Goal: Communication & Community: Answer question/provide support

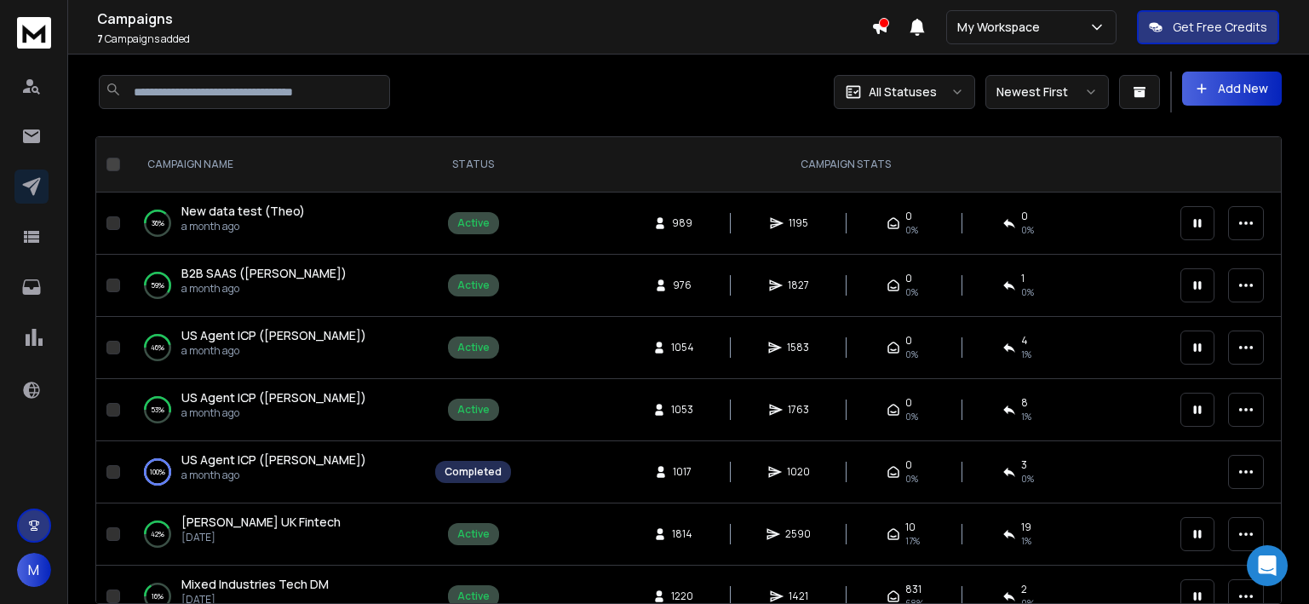
scroll to position [89, 0]
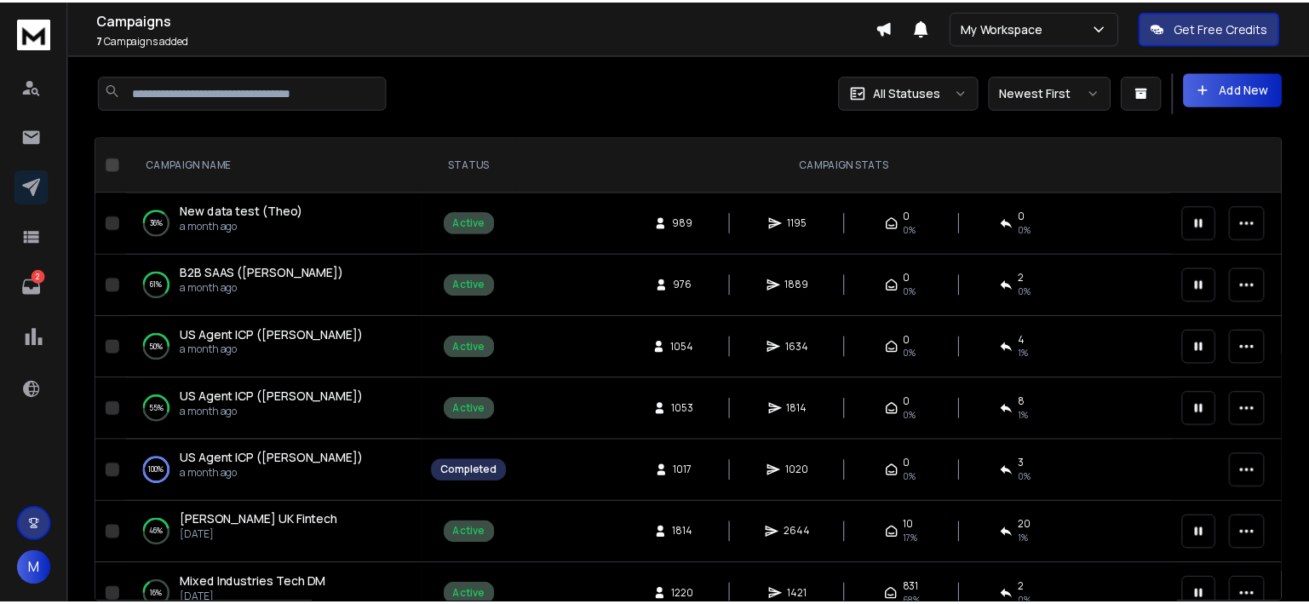
scroll to position [89, 0]
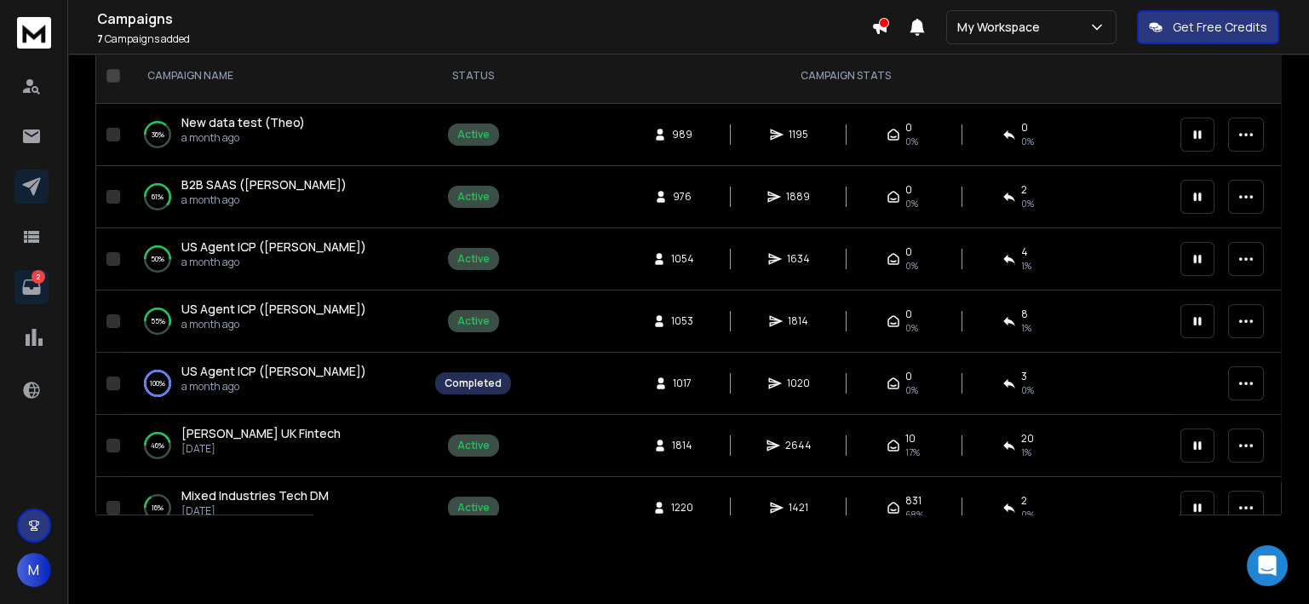
click at [31, 284] on icon at bounding box center [31, 287] width 20 height 20
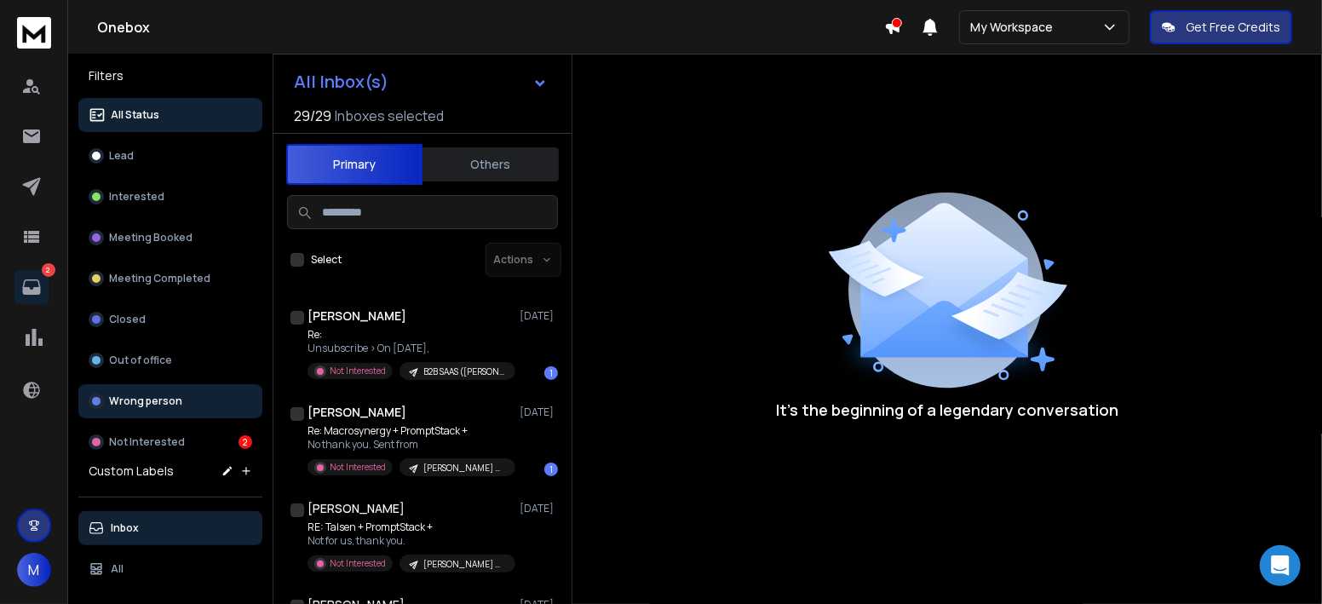
scroll to position [255, 0]
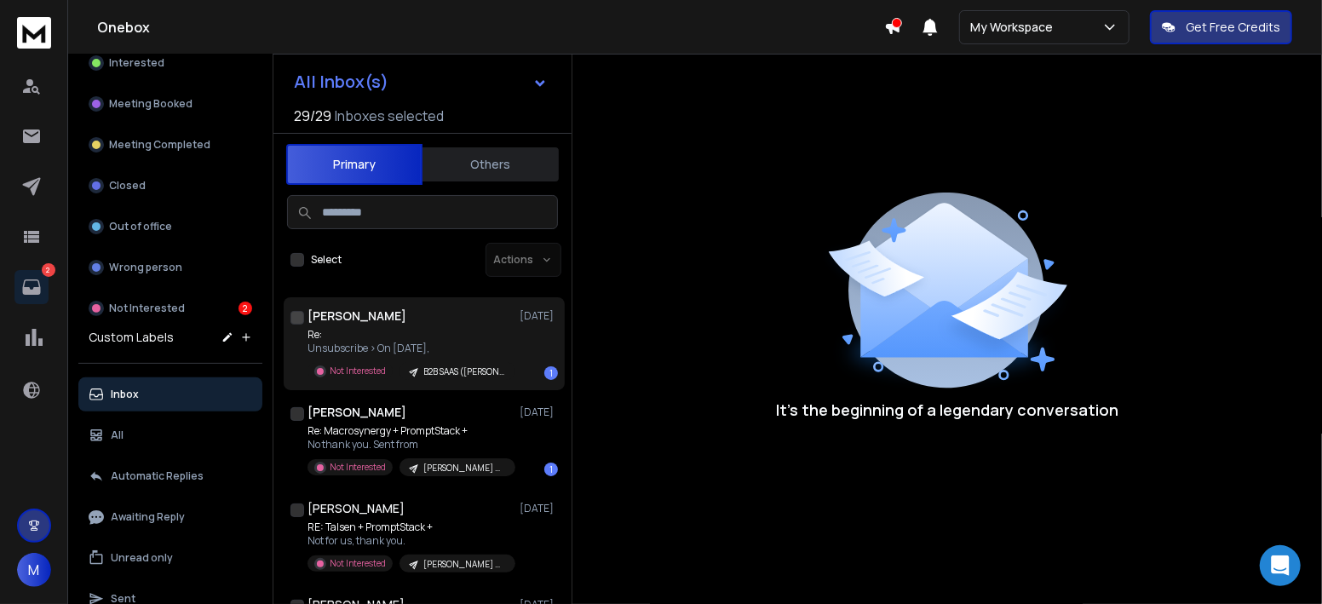
click at [347, 355] on div "Re: Unsubscribe > On Sep 10, Not Interested B2B SAAS (Dane Holloway)" at bounding box center [411, 354] width 208 height 52
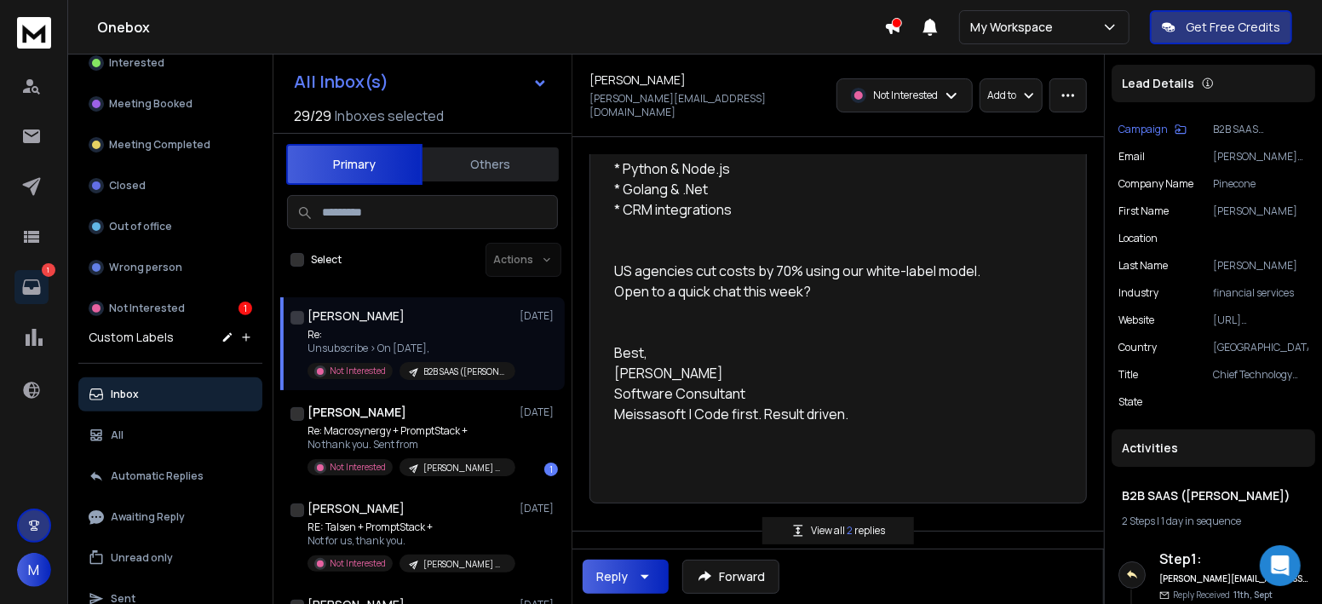
scroll to position [497, 0]
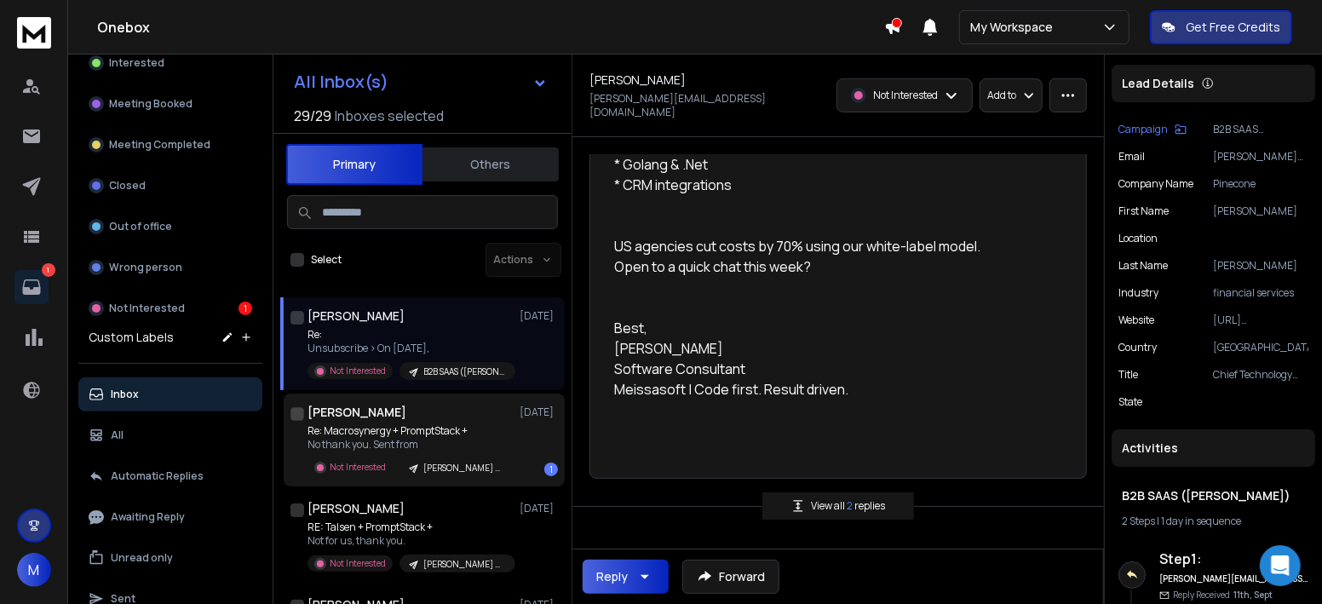
click at [446, 434] on p "Re: Macrosynergy + PromptStack +" at bounding box center [409, 431] width 204 height 14
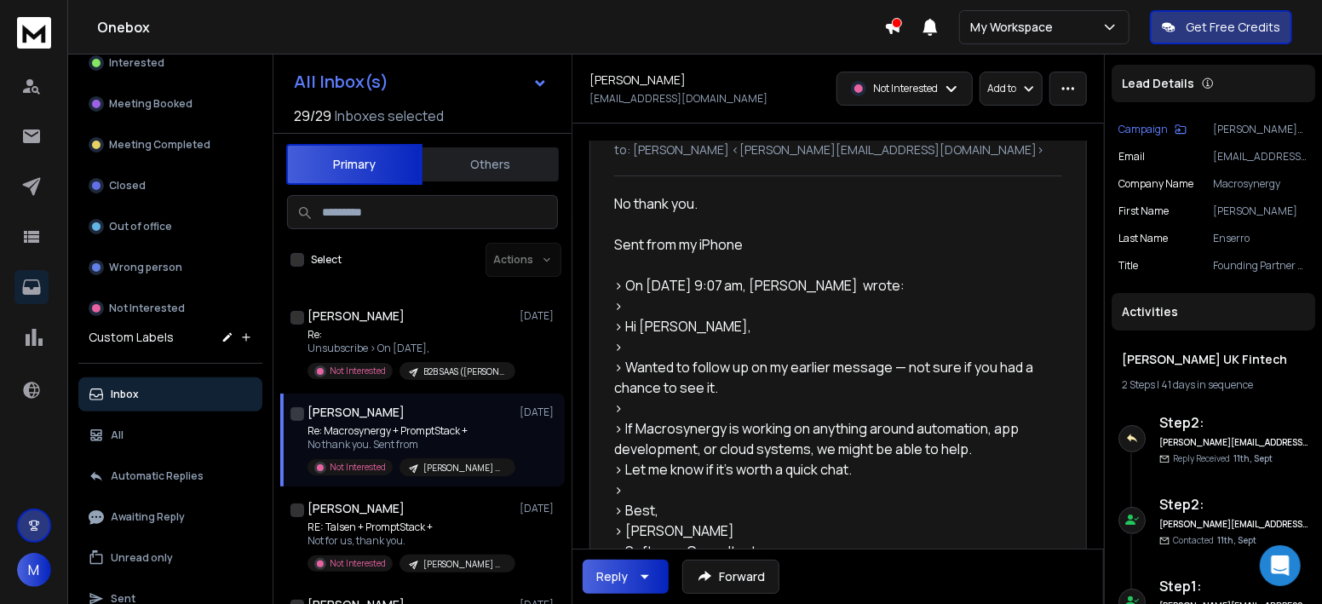
scroll to position [0, 0]
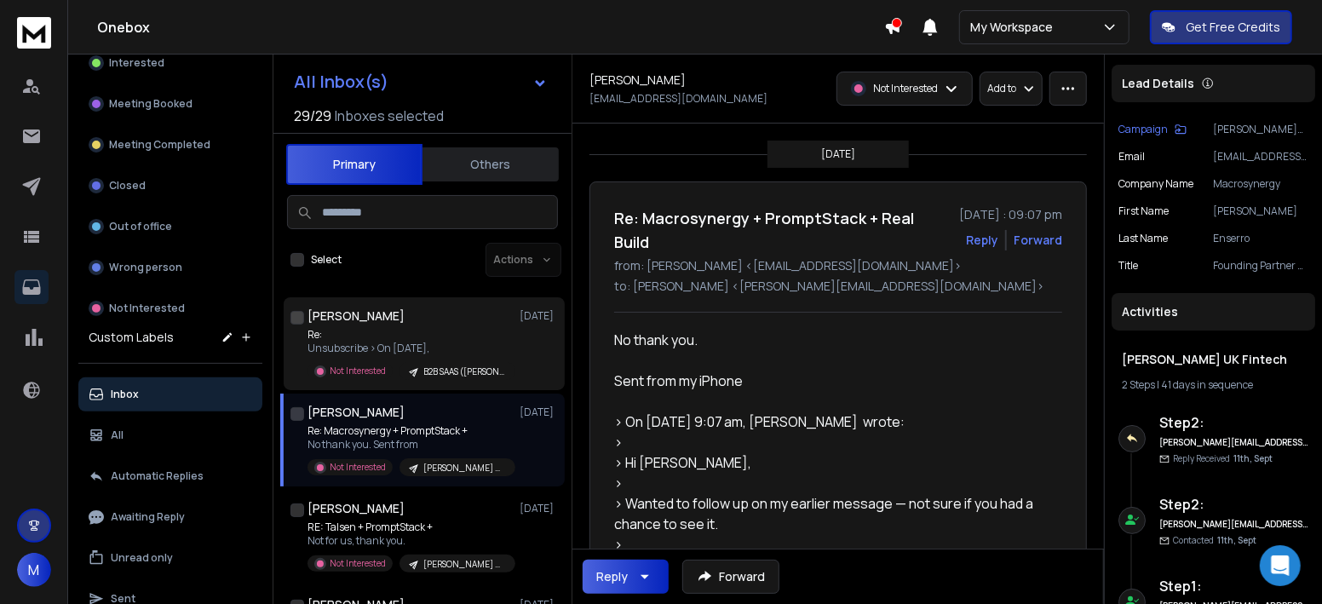
click at [379, 320] on h1 "Daniel Asbury" at bounding box center [355, 315] width 97 height 17
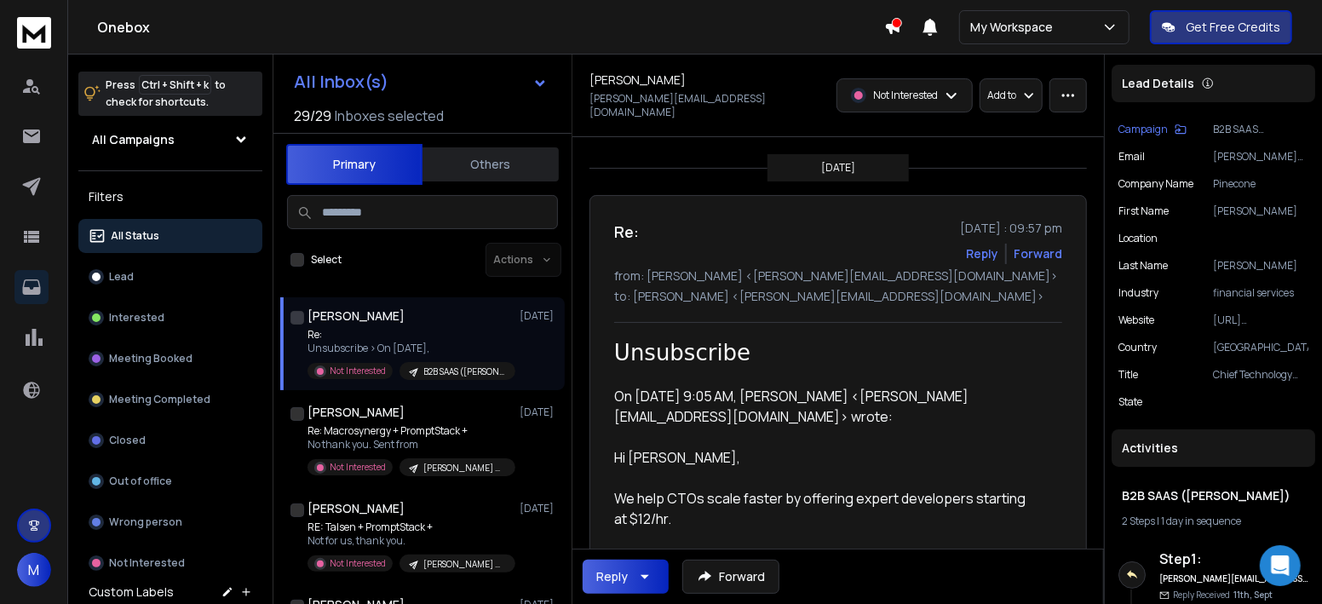
click at [721, 386] on div "On Sep 10, 2025, at 9:05 AM, Dane Holloway <d.holloway@meissasoftengineers.com>…" at bounding box center [831, 406] width 434 height 41
click at [669, 402] on div "On Sep 10, 2025, at 9:05 AM, Dane Holloway <d.holloway@meissasoftengineers.com>…" at bounding box center [831, 406] width 434 height 41
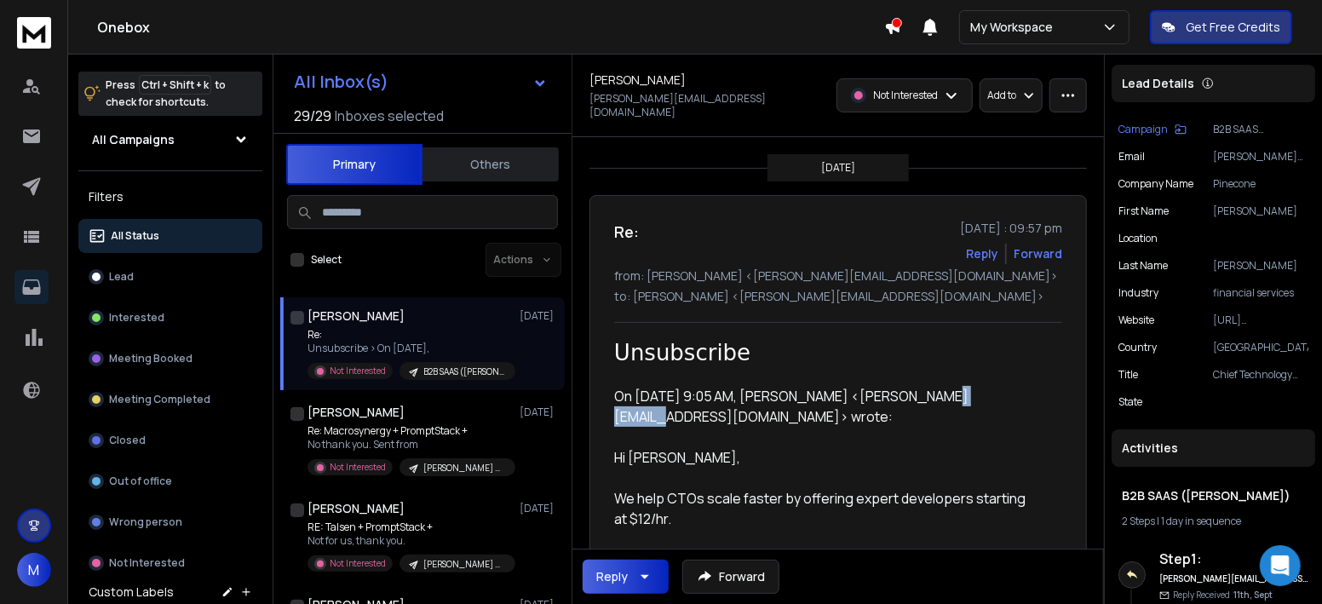
click at [669, 402] on div "On Sep 10, 2025, at 9:05 AM, Dane Holloway <d.holloway@meissasoftengineers.com>…" at bounding box center [831, 406] width 434 height 41
click at [802, 395] on div "On Sep 10, 2025, at 9:05 AM, Dane Holloway <d.holloway@meissasoftengineers.com>…" at bounding box center [831, 406] width 434 height 41
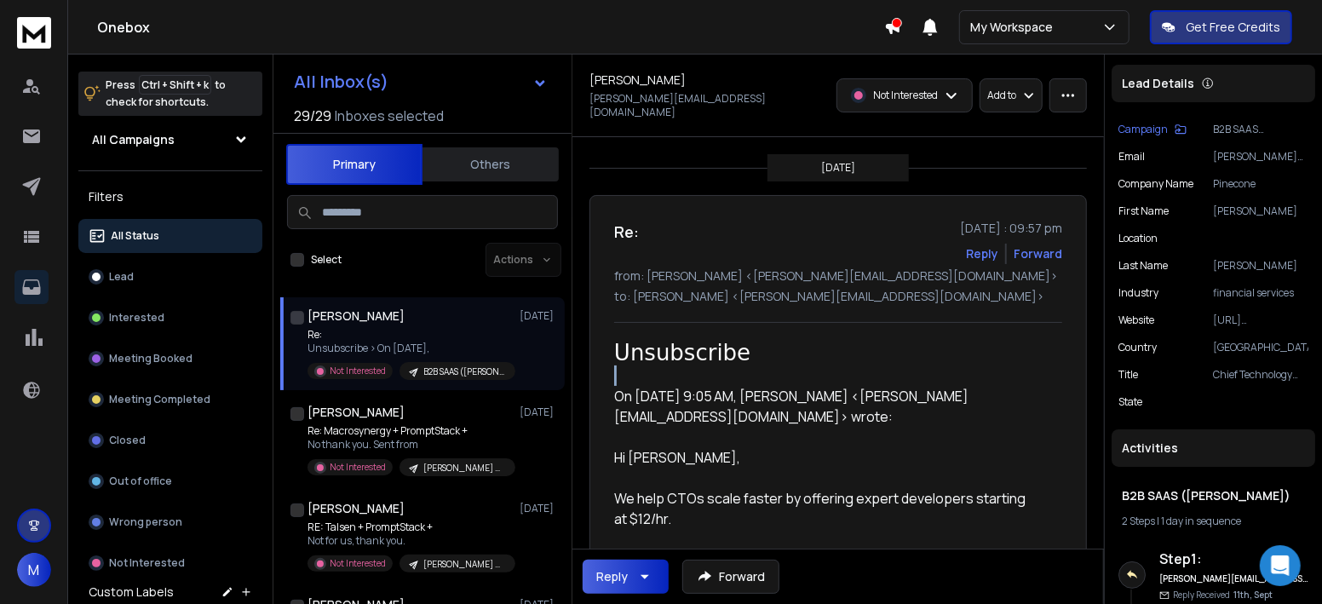
click at [771, 405] on div "On Sep 10, 2025, at 9:05 AM, Dane Holloway <d.holloway@meissasoftengineers.com>…" at bounding box center [831, 406] width 434 height 41
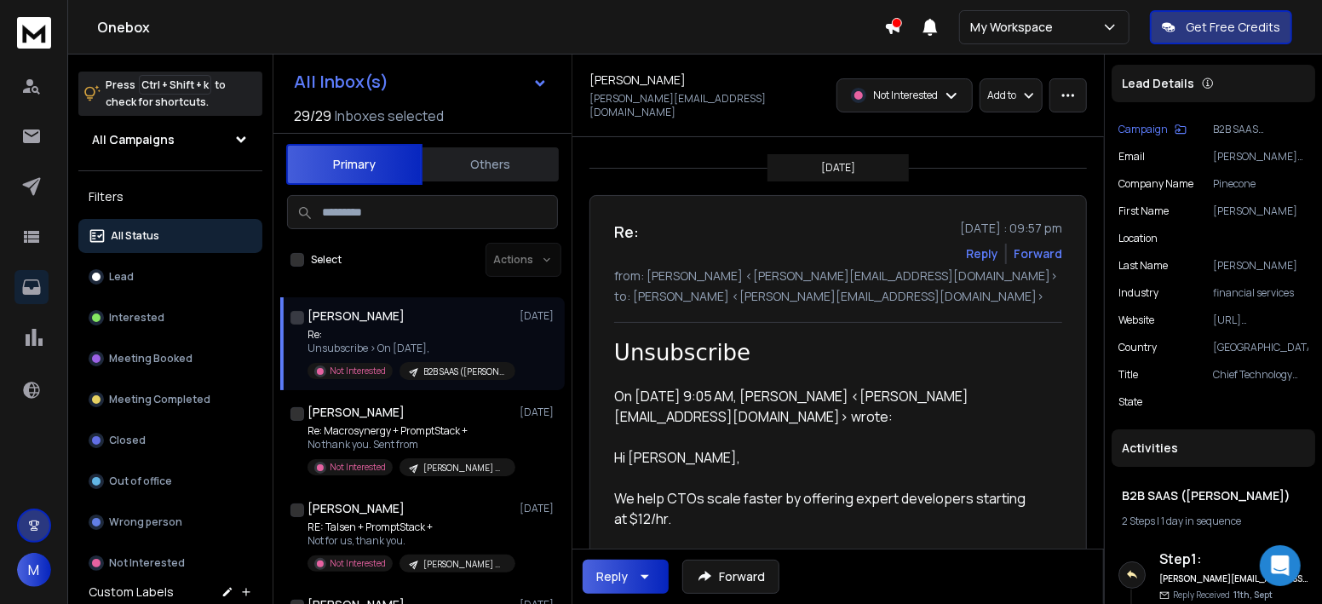
click at [771, 405] on div "On Sep 10, 2025, at 9:05 AM, Dane Holloway <d.holloway@meissasoftengineers.com>…" at bounding box center [831, 406] width 434 height 41
click at [831, 400] on div "On Sep 10, 2025, at 9:05 AM, Dane Holloway <d.holloway@meissasoftengineers.com>…" at bounding box center [831, 406] width 434 height 41
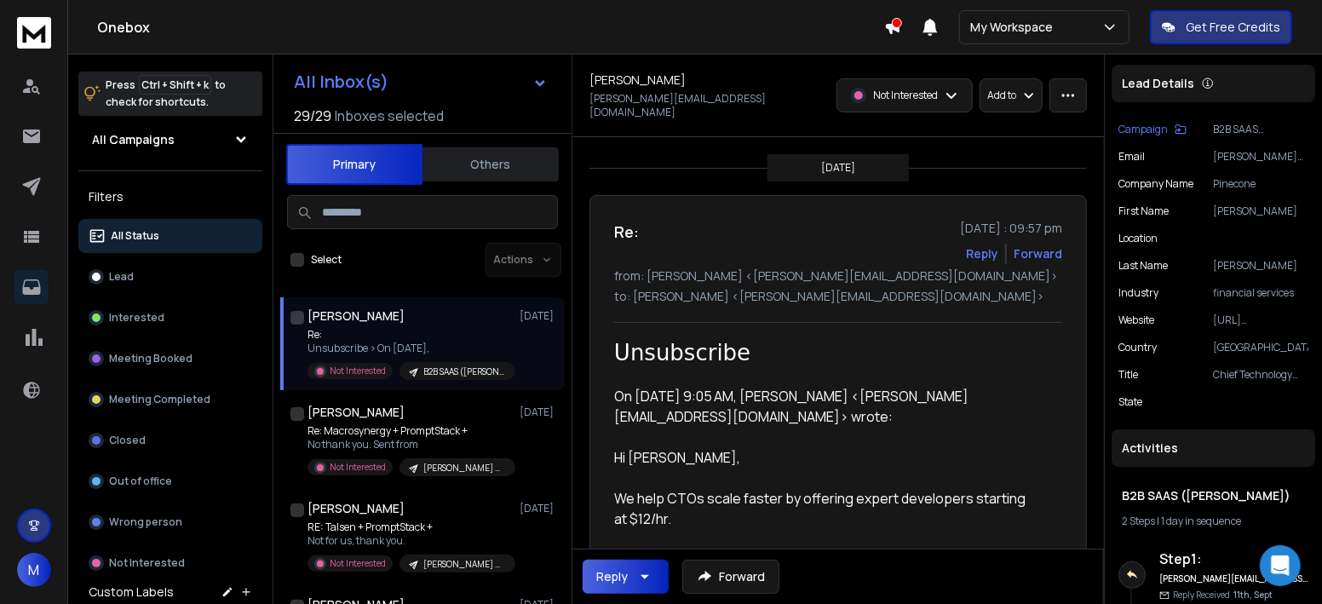
click at [831, 400] on div "On Sep 10, 2025, at 9:05 AM, Dane Holloway <d.holloway@meissasoftengineers.com>…" at bounding box center [831, 406] width 434 height 41
click at [794, 388] on div "On Sep 10, 2025, at 9:05 AM, Dane Holloway <d.holloway@meissasoftengineers.com>…" at bounding box center [831, 406] width 434 height 41
